Goal: Communication & Community: Answer question/provide support

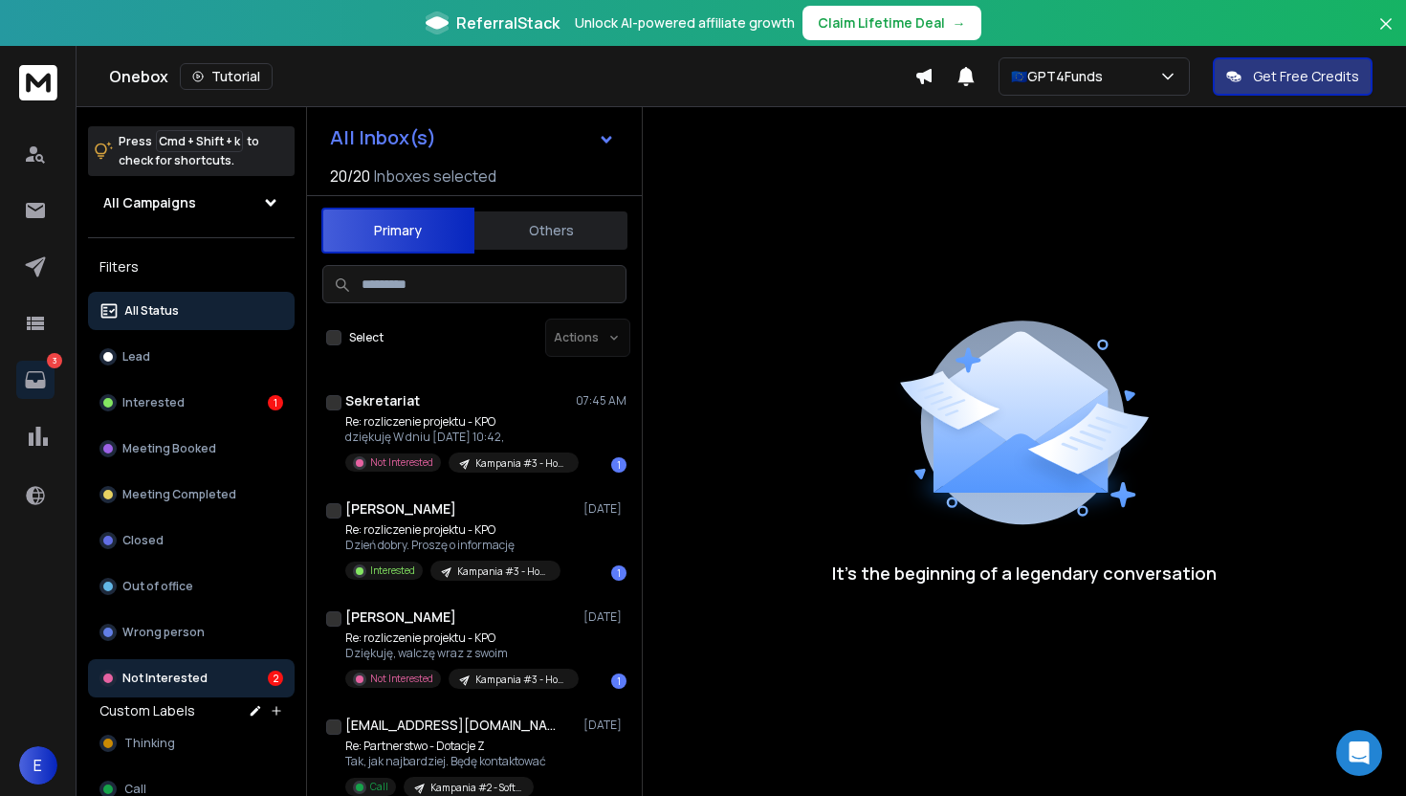
click at [191, 672] on p "Not Interested" at bounding box center [164, 677] width 85 height 15
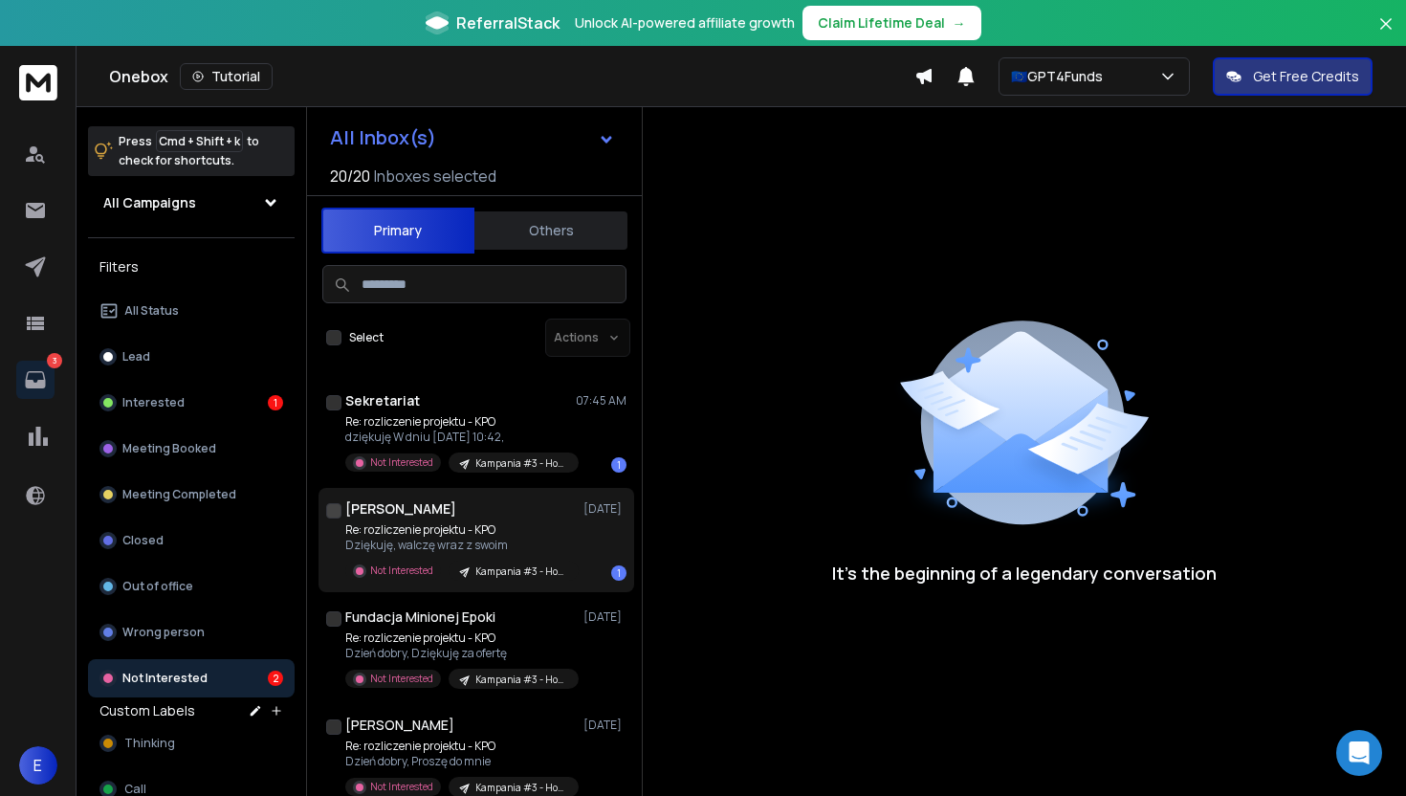
click at [415, 533] on p "Re: rozliczenie projektu - KPO" at bounding box center [460, 529] width 230 height 15
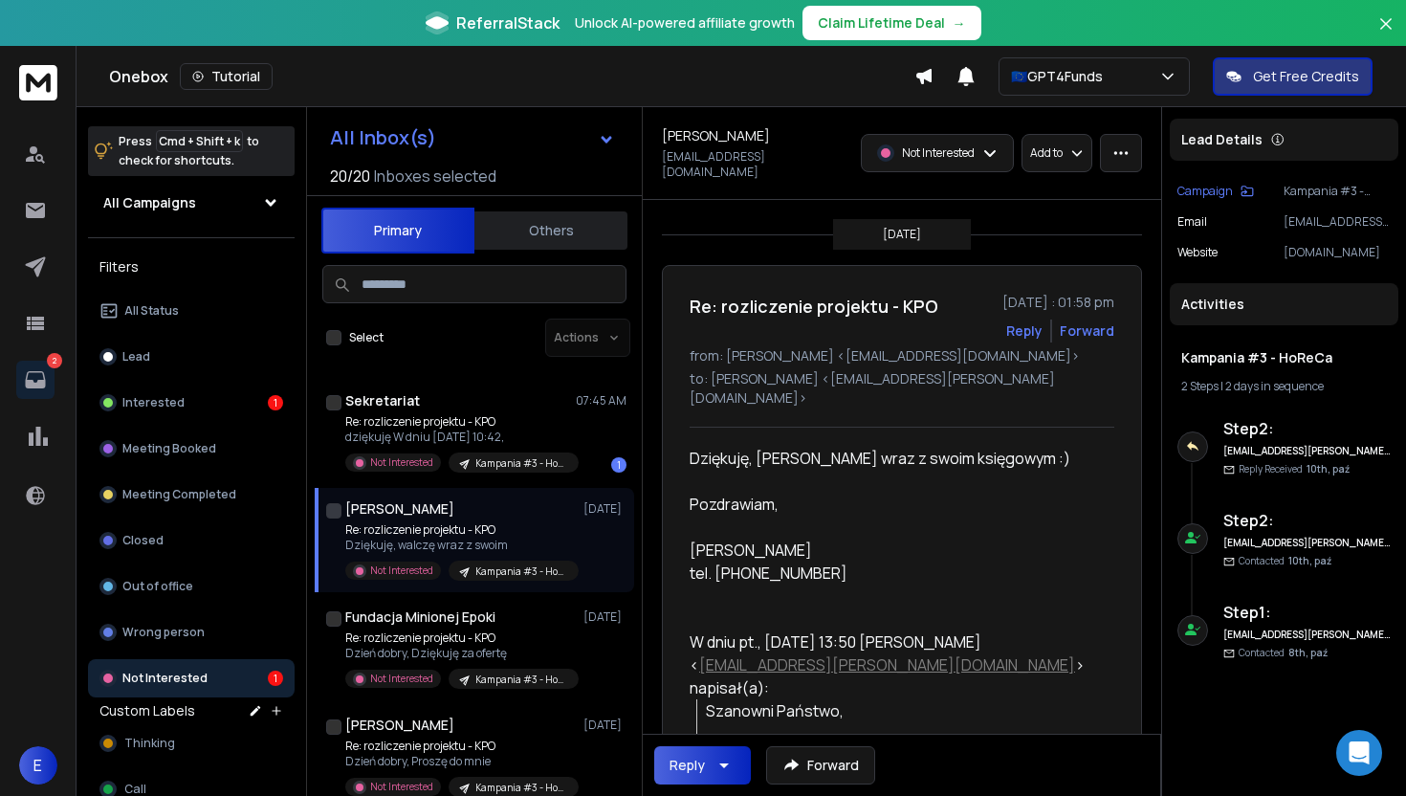
click at [1125, 144] on icon "button" at bounding box center [1120, 152] width 17 height 17
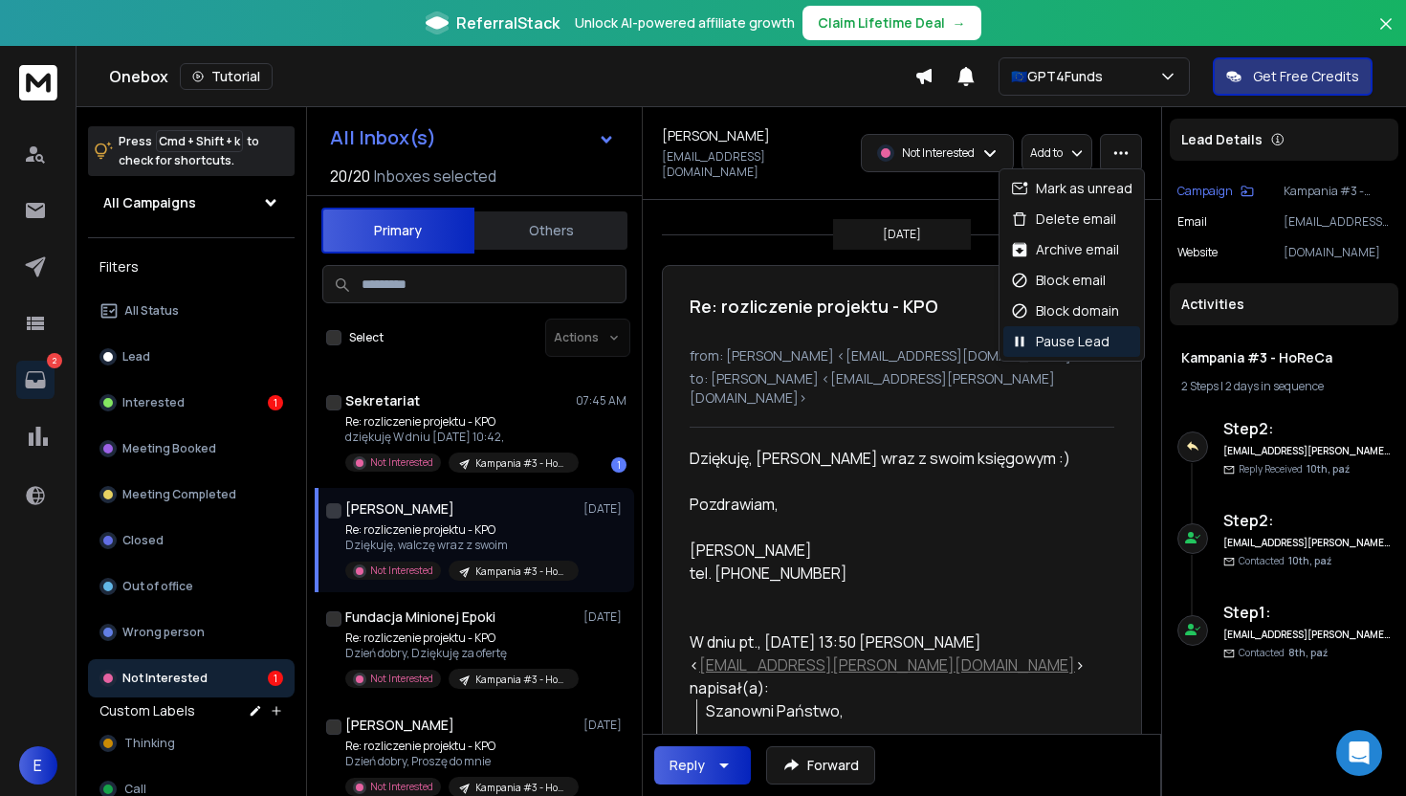
click at [1069, 336] on div "Pause Lead" at bounding box center [1060, 341] width 99 height 19
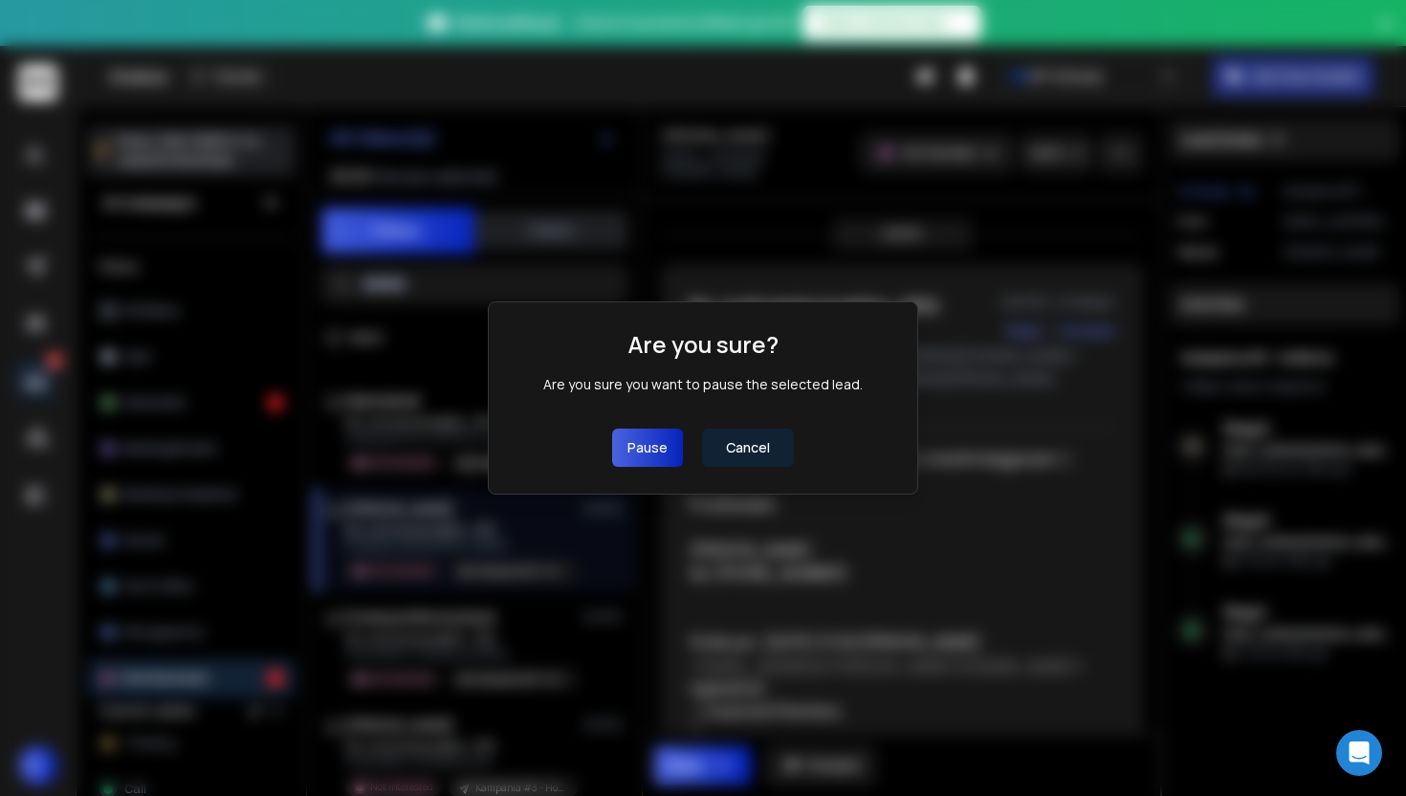
click at [650, 435] on button "Pause" at bounding box center [647, 447] width 71 height 38
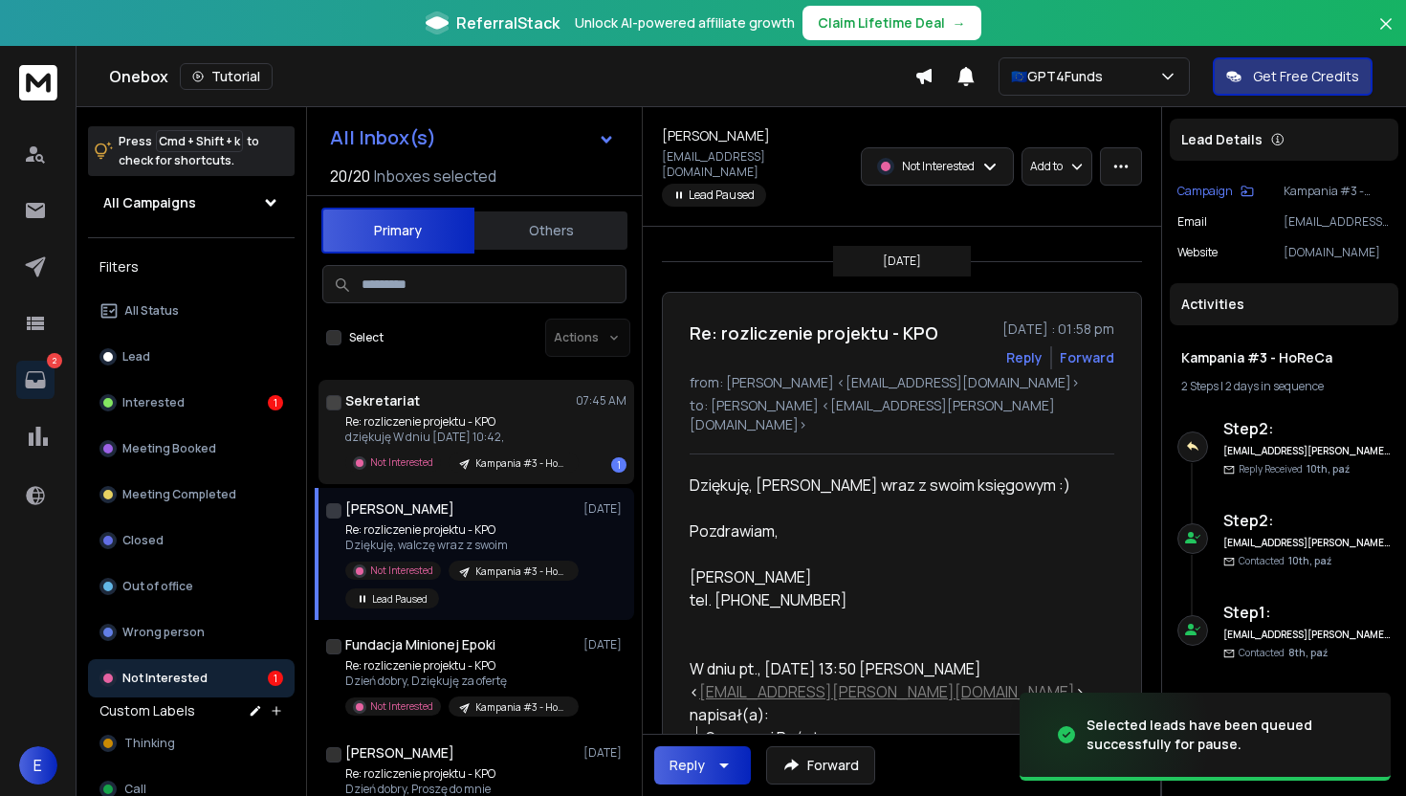
click at [419, 423] on p "Re: rozliczenie projektu - KPO" at bounding box center [460, 421] width 230 height 15
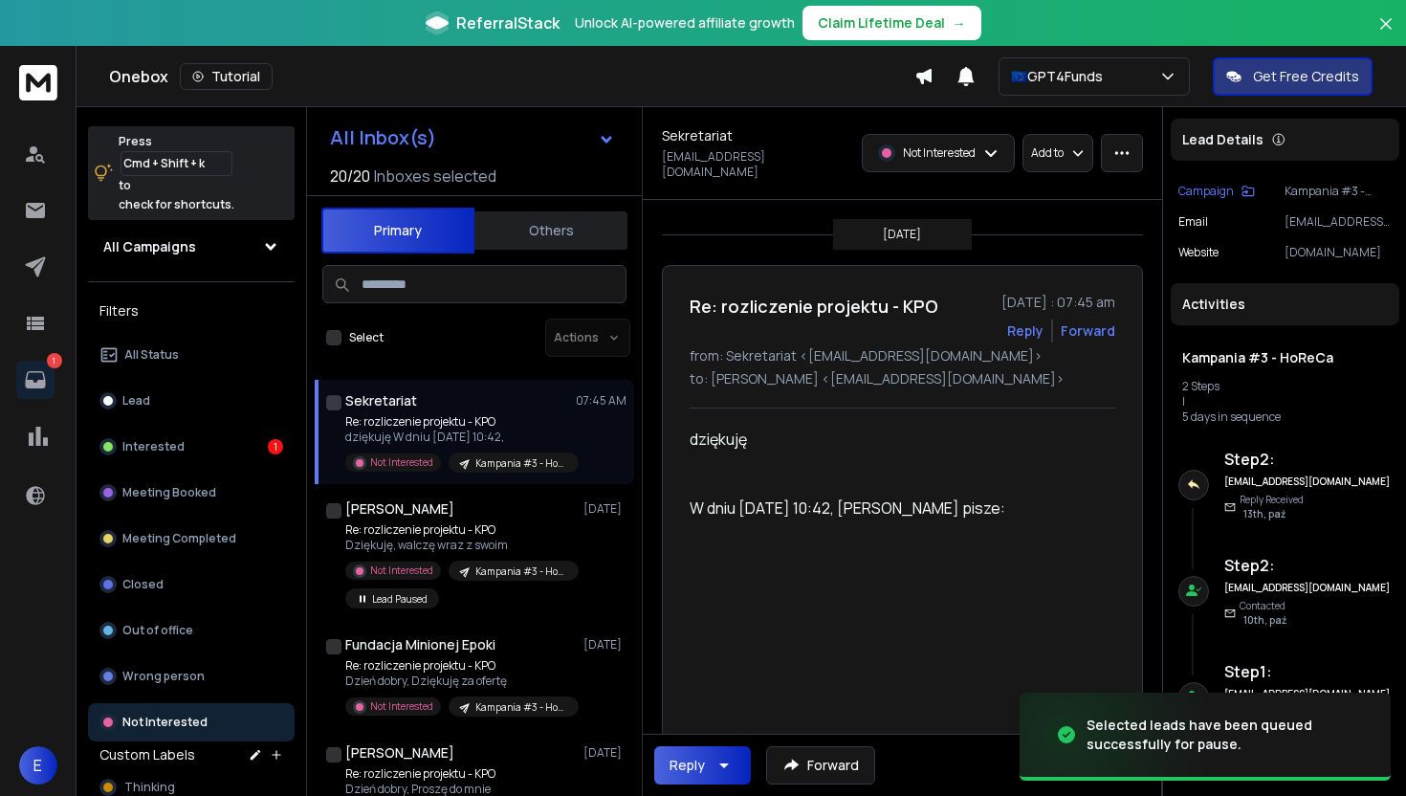
click at [1130, 150] on icon "button" at bounding box center [1121, 152] width 17 height 17
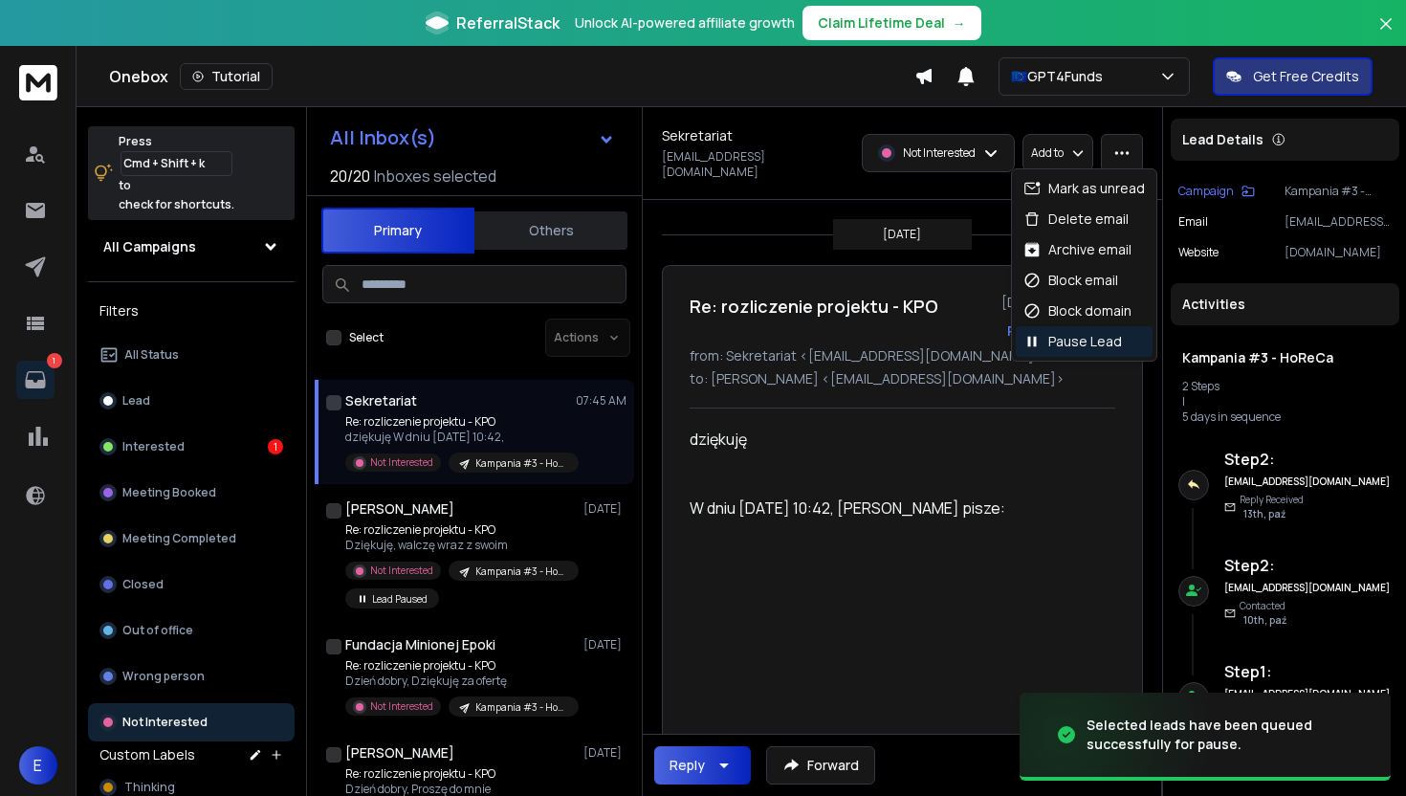
click at [1080, 337] on div "Pause Lead" at bounding box center [1072, 341] width 99 height 19
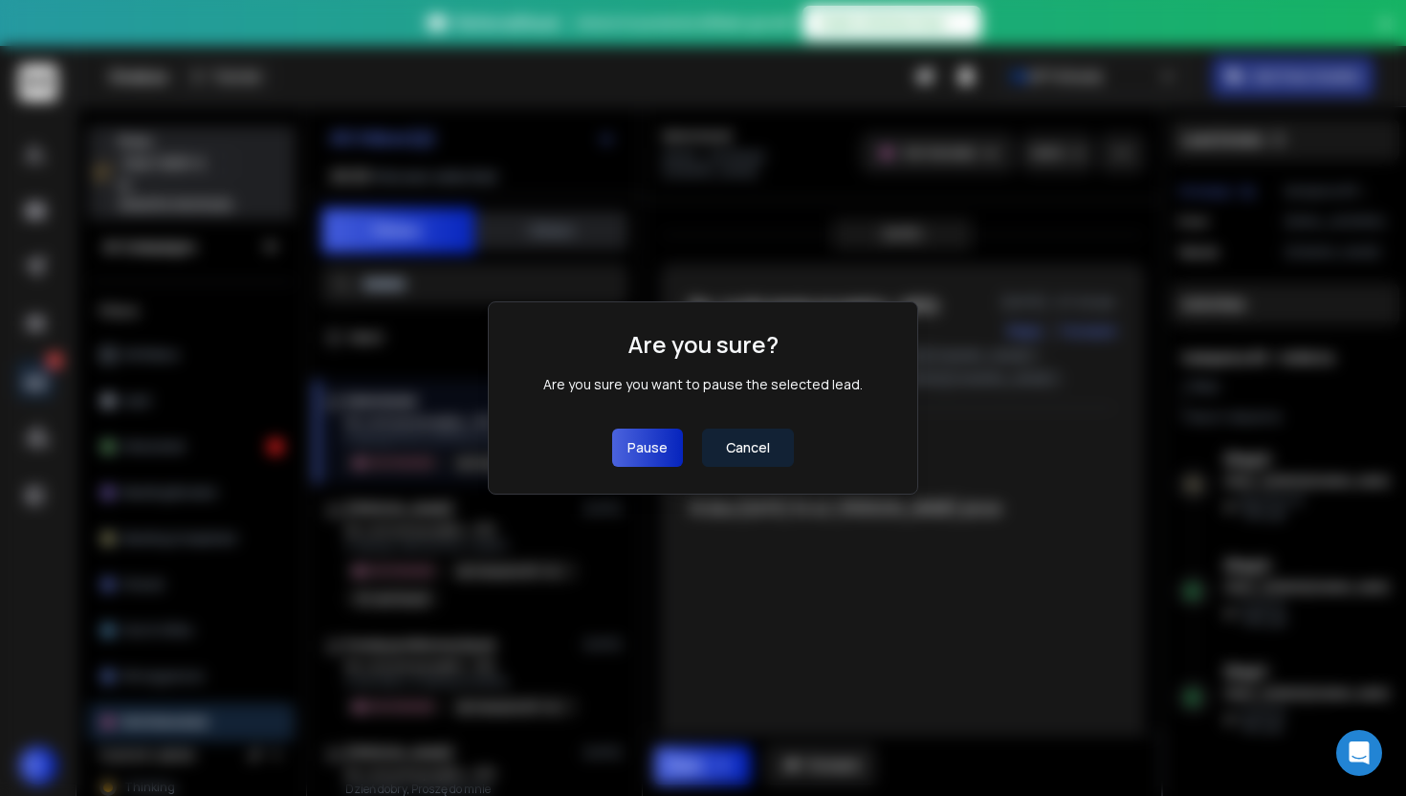
click at [633, 439] on button "Pause" at bounding box center [647, 447] width 71 height 38
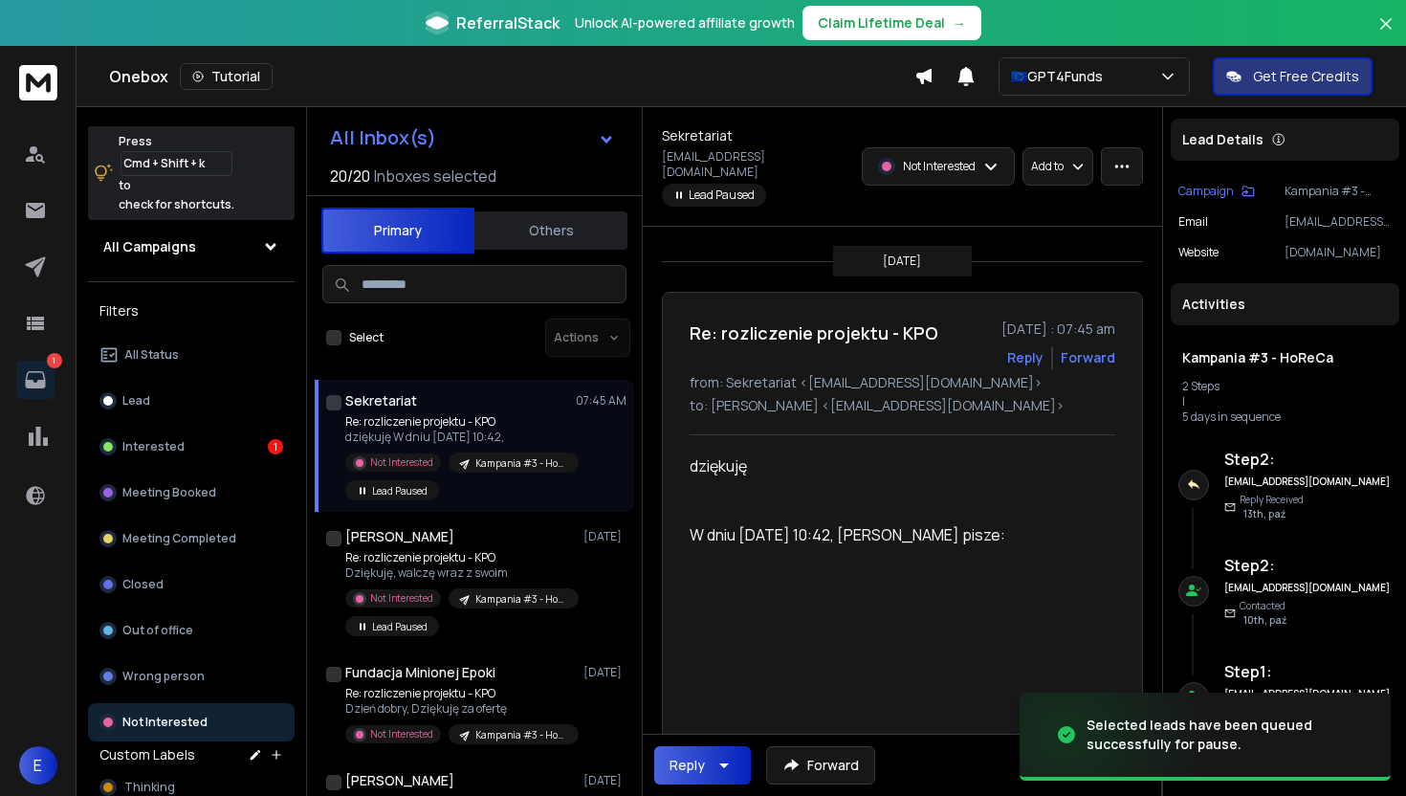
click at [159, 434] on button "Interested 1" at bounding box center [191, 447] width 207 height 38
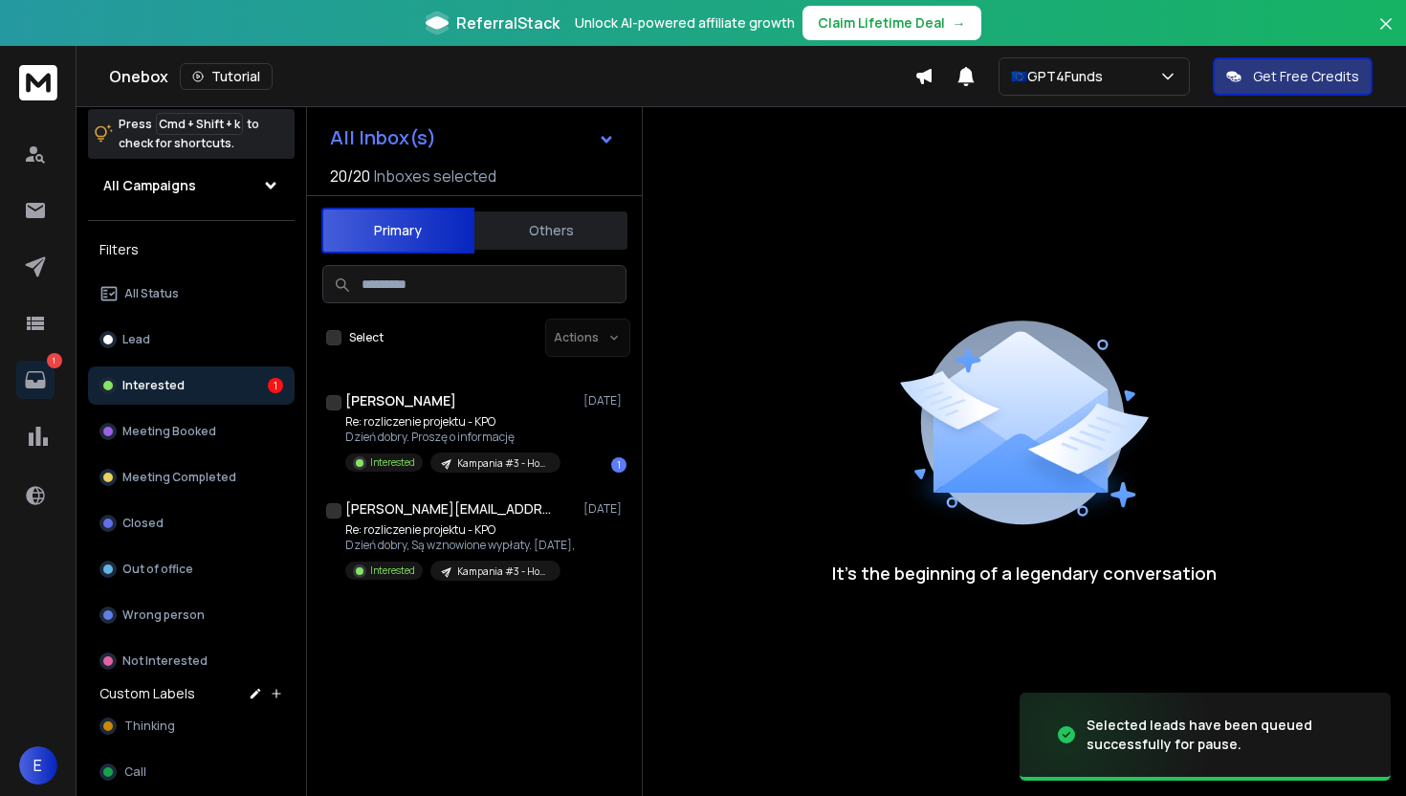
scroll to position [37, 0]
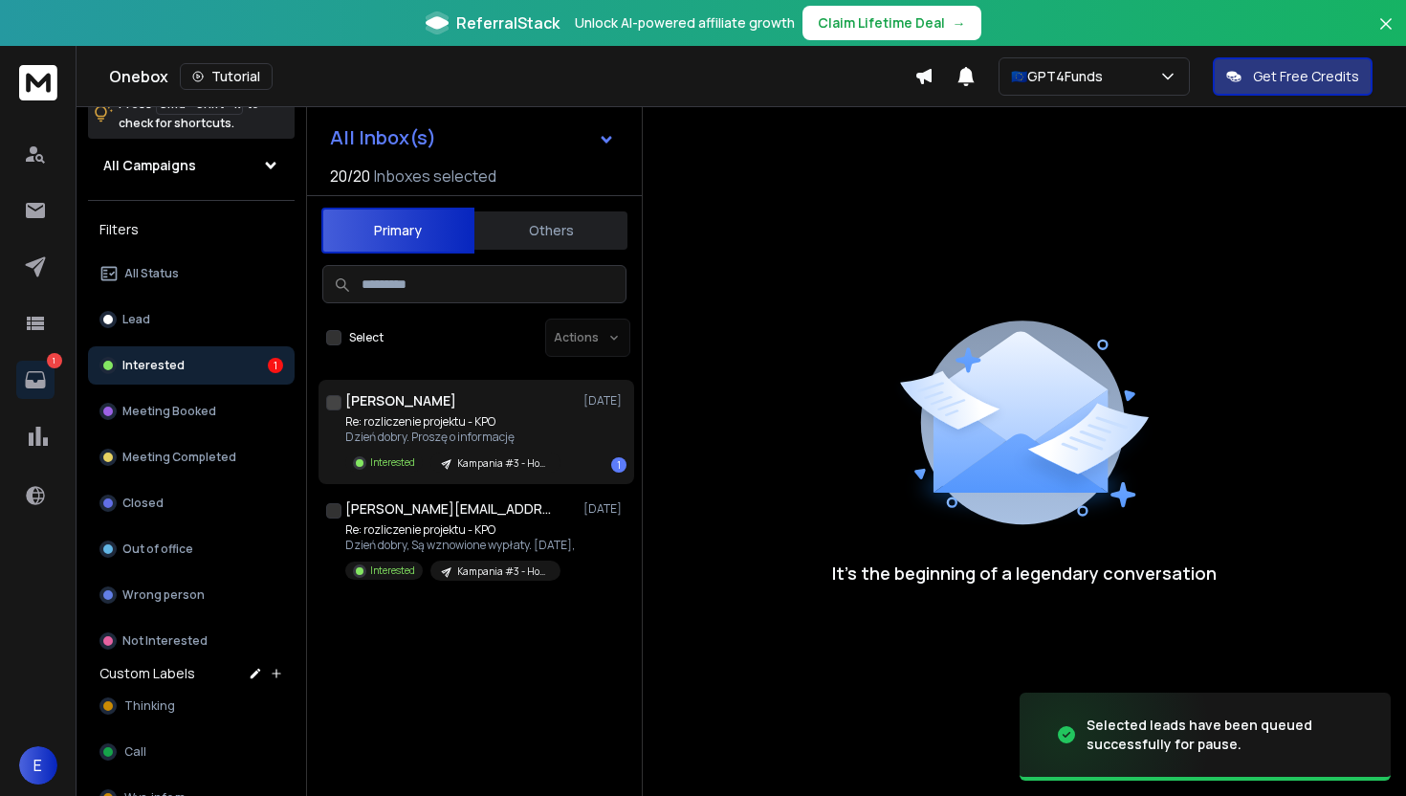
click at [427, 454] on div "Interested Kampania #3 - HoReCa" at bounding box center [452, 462] width 215 height 20
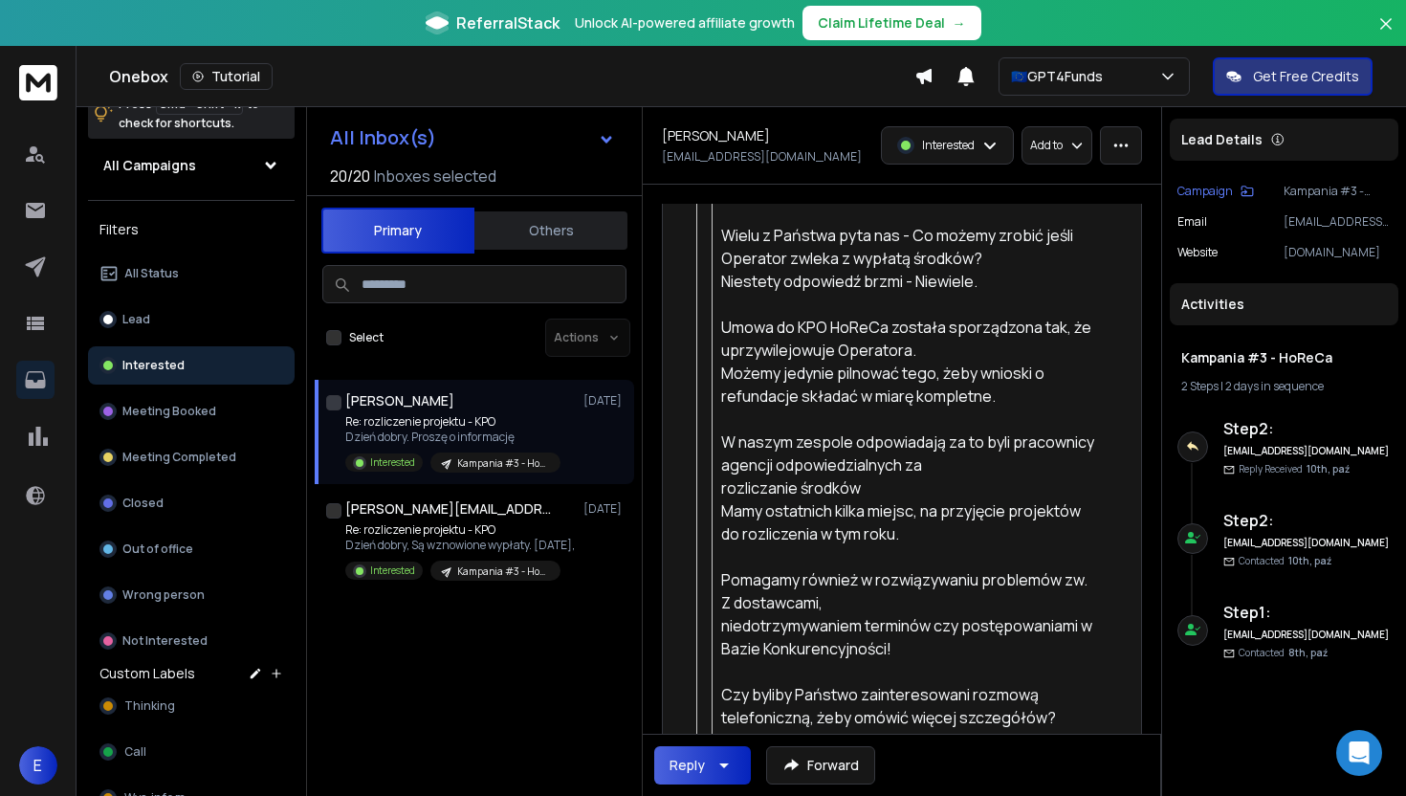
scroll to position [1243, 0]
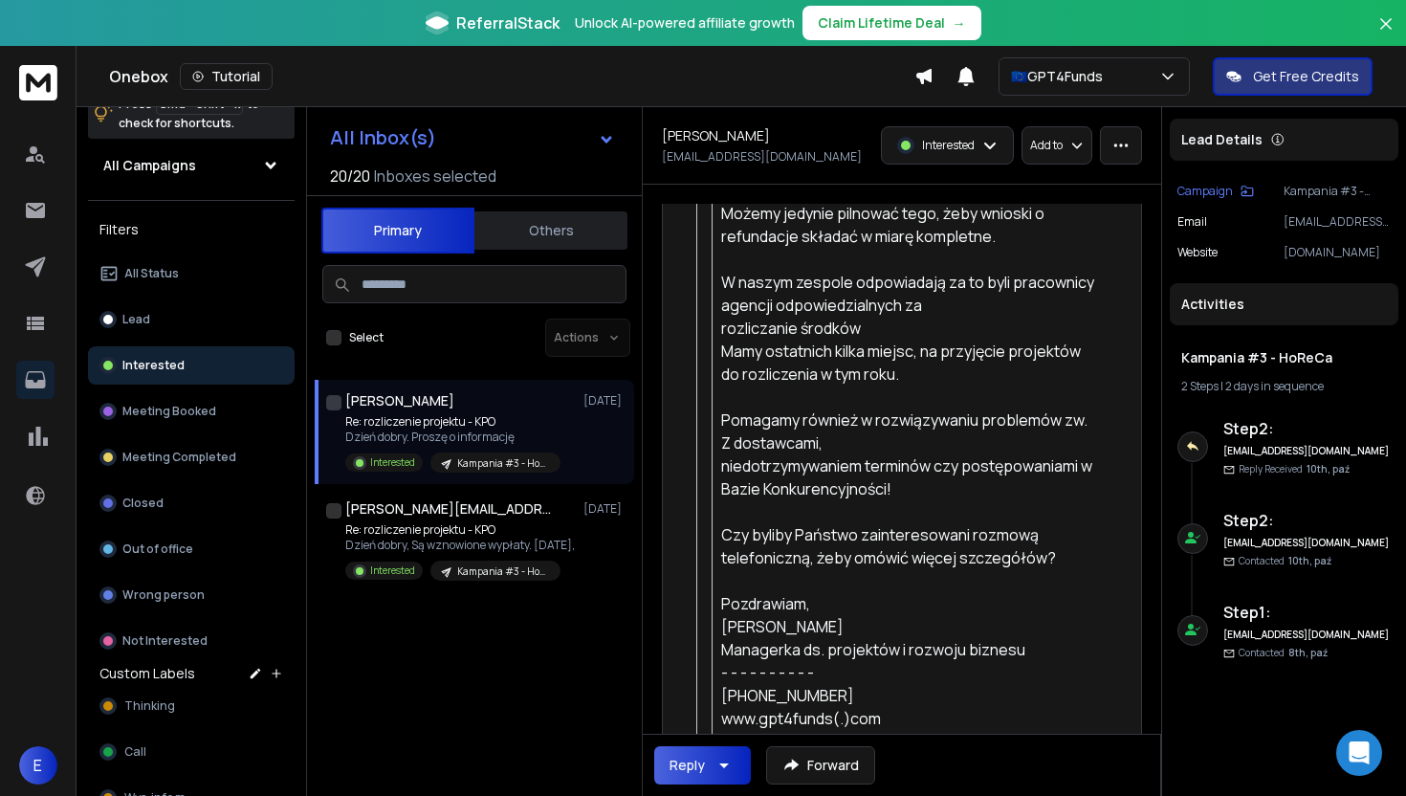
click at [735, 765] on icon "button" at bounding box center [724, 765] width 23 height 23
click at [719, 683] on p "Reply" at bounding box center [704, 678] width 35 height 19
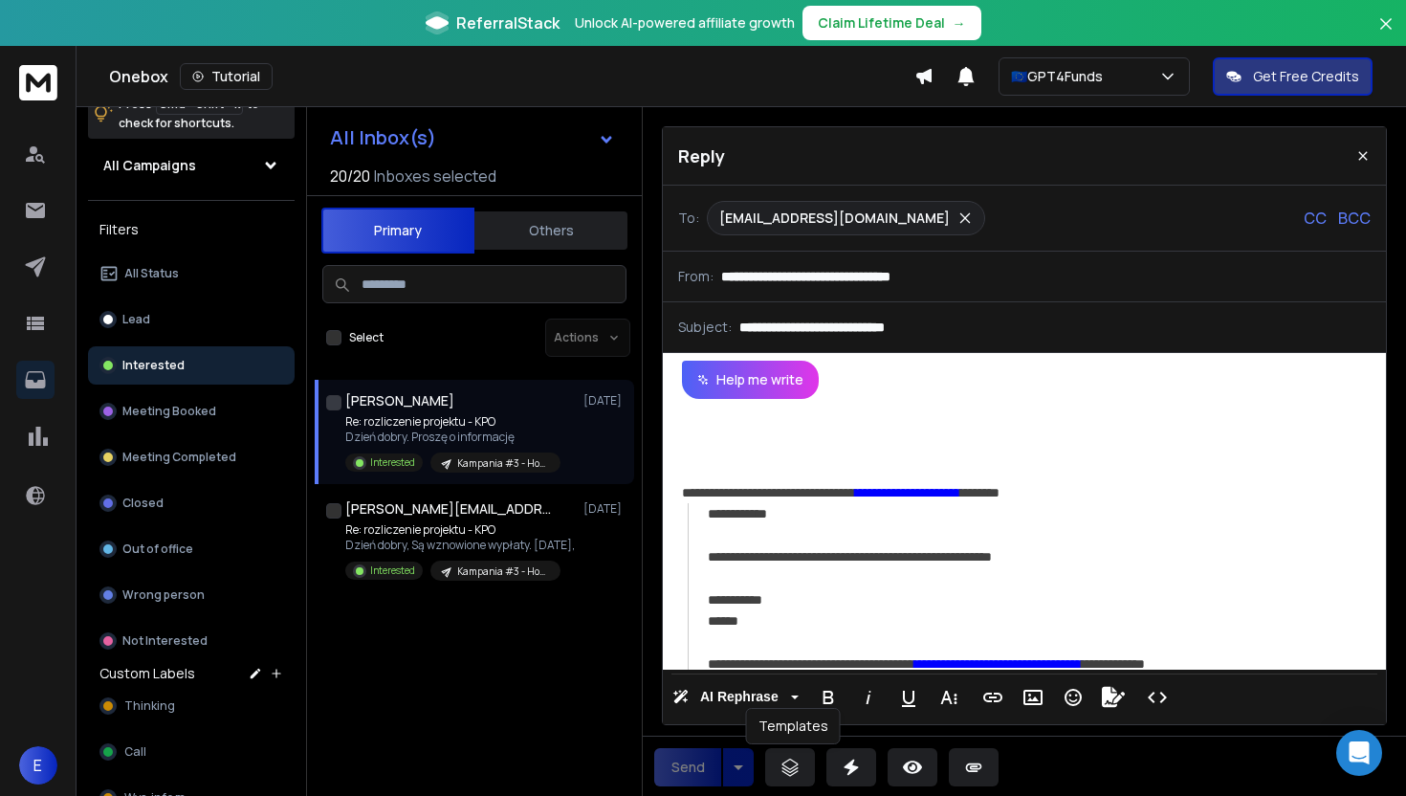
click at [806, 766] on button at bounding box center [790, 767] width 50 height 38
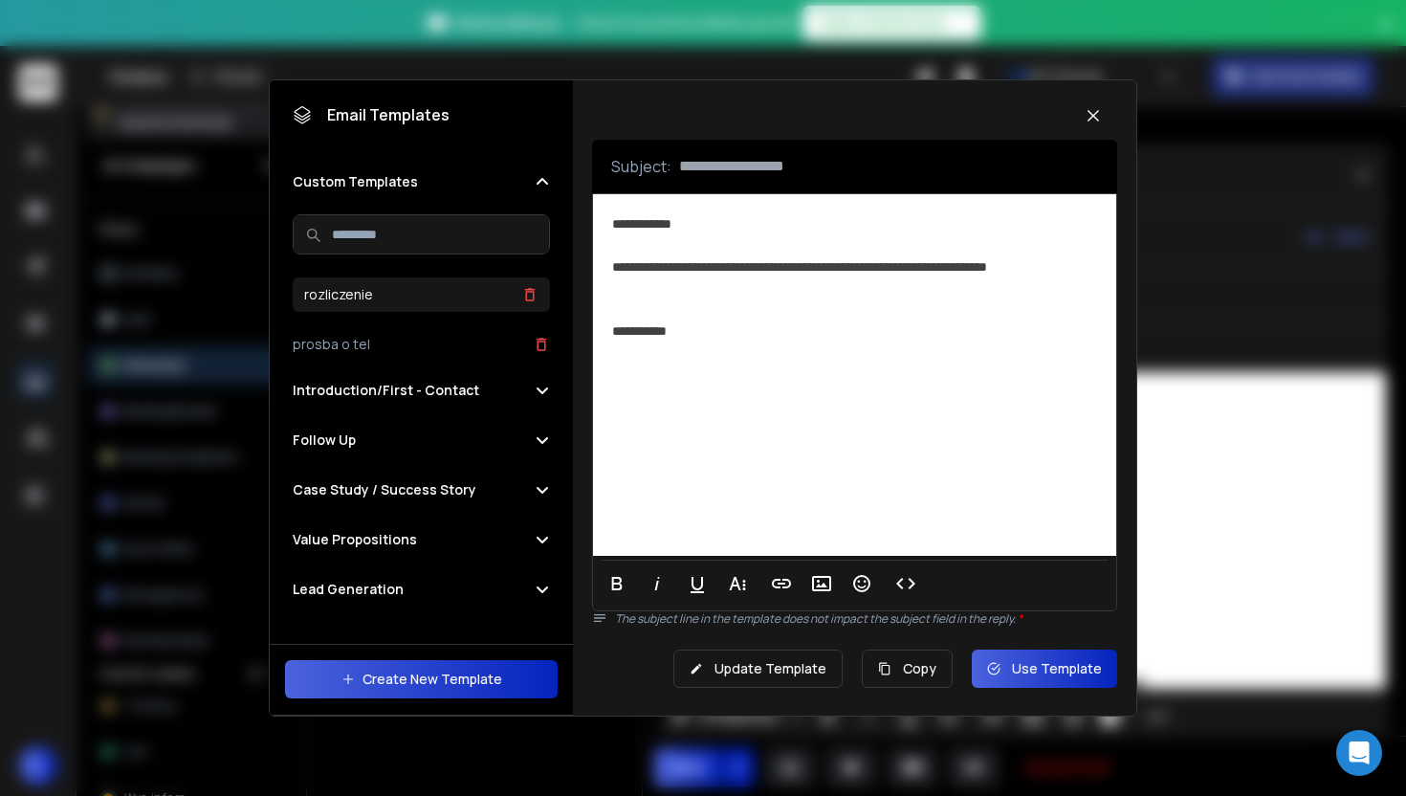
click at [446, 292] on div "rozliczenie" at bounding box center [421, 294] width 234 height 19
click at [1045, 669] on button "Use Template" at bounding box center [1044, 668] width 145 height 38
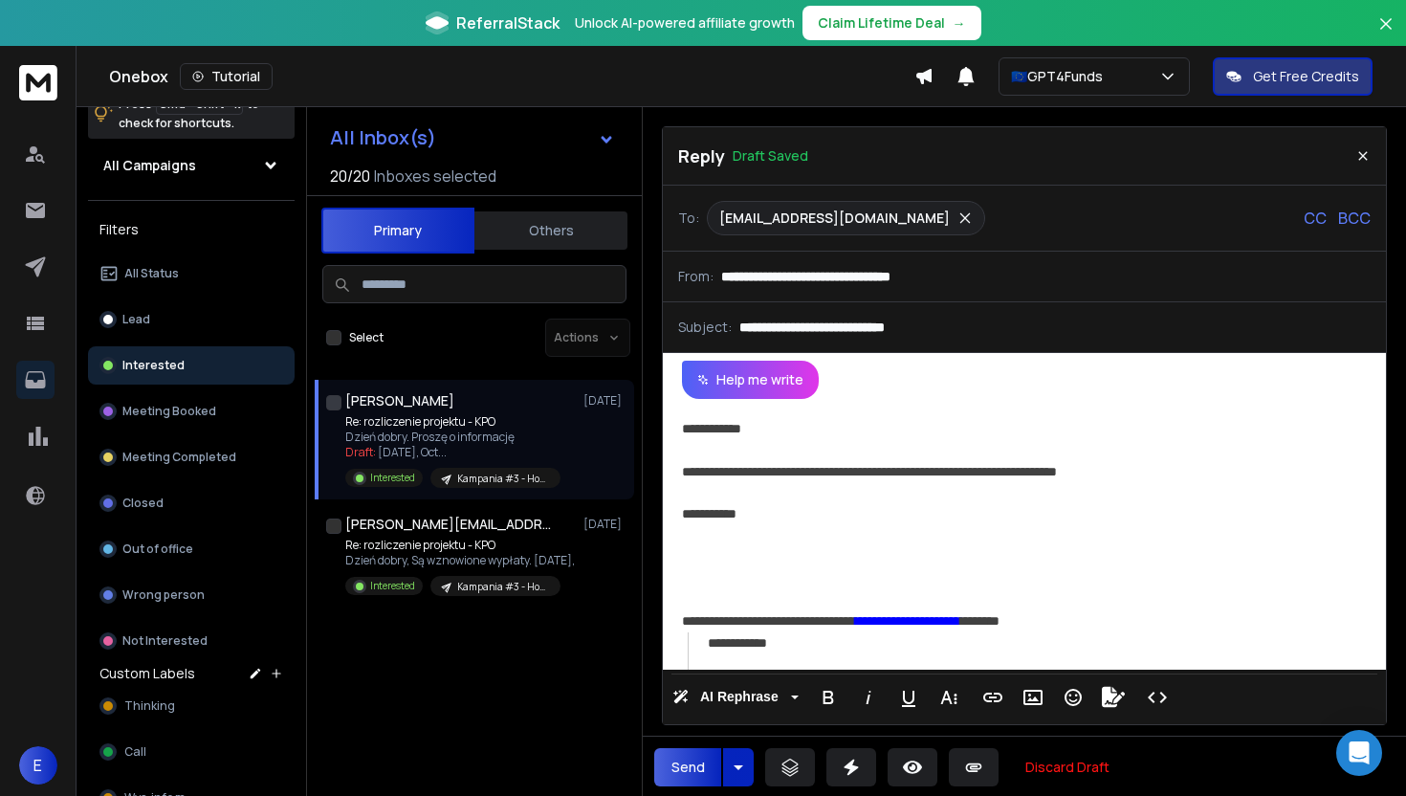
click at [690, 763] on button "Send" at bounding box center [687, 767] width 67 height 38
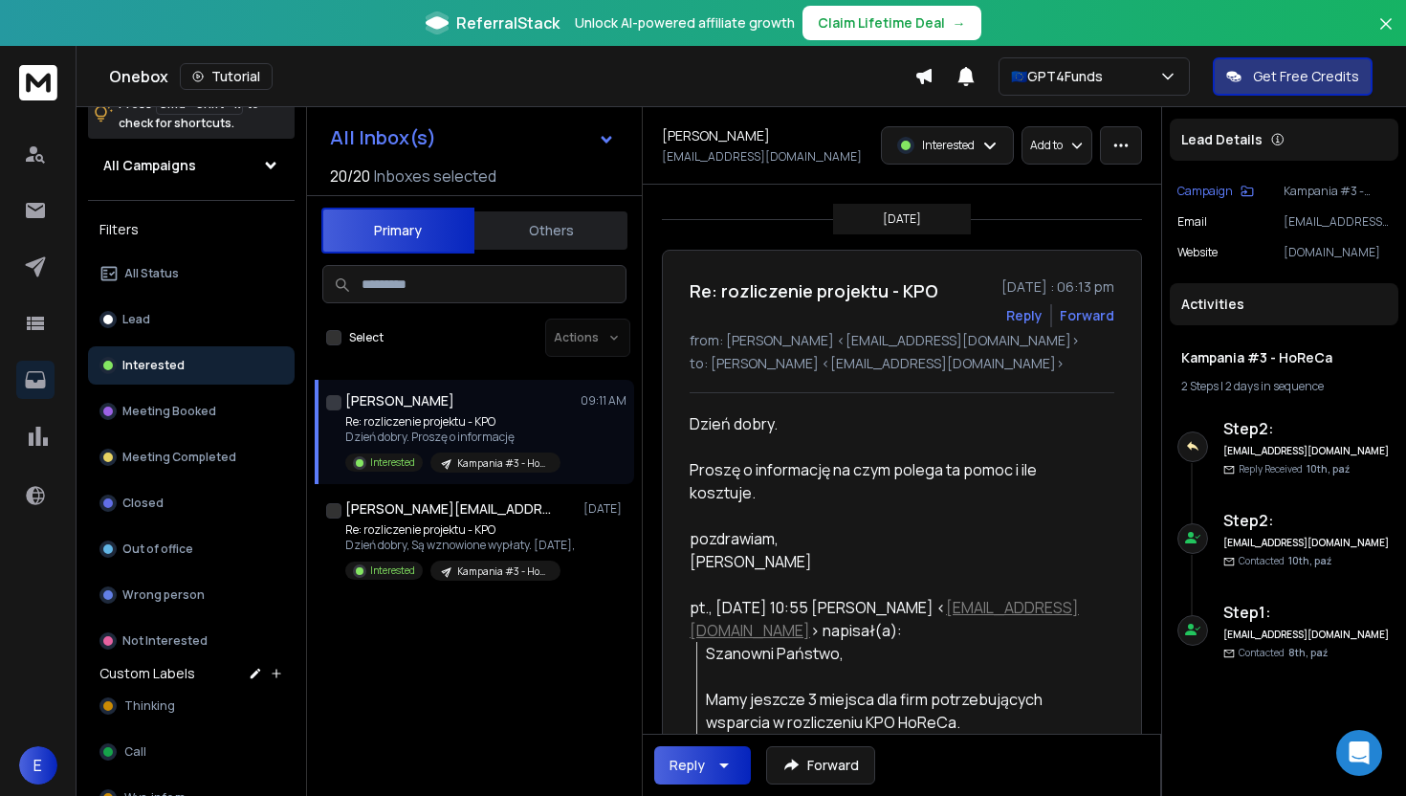
click at [391, 732] on div "[PERSON_NAME] 09:11 AM Re: rozliczenie projektu - KPO Dzień dobry. Proszę o inf…" at bounding box center [474, 585] width 335 height 419
